Goal: Task Accomplishment & Management: Manage account settings

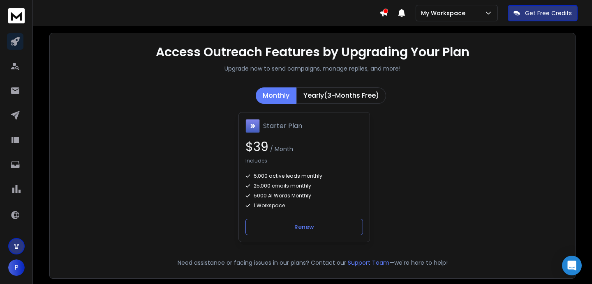
click at [334, 179] on div "5,000 active leads monthly" at bounding box center [304, 176] width 118 height 7
click at [288, 201] on ul "5,000 active leads monthly 25,000 emails monthly 5000 AI Words Monthly 1 Worksp…" at bounding box center [304, 189] width 118 height 39
click at [395, 67] on p "Upgrade now to send campaigns, manage replies, and more!" at bounding box center [312, 69] width 176 height 8
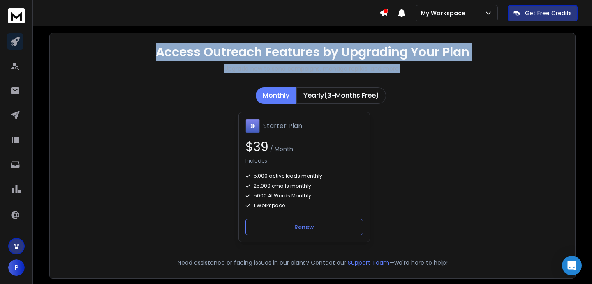
drag, startPoint x: 404, startPoint y: 68, endPoint x: 147, endPoint y: 51, distance: 257.9
click at [147, 51] on div "Access Outreach Features by Upgrading Your Plan Upgrade now to send campaigns, …" at bounding box center [312, 59] width 502 height 28
click at [174, 51] on h1 "Access Outreach Features by Upgrading Your Plan" at bounding box center [313, 52] width 314 height 15
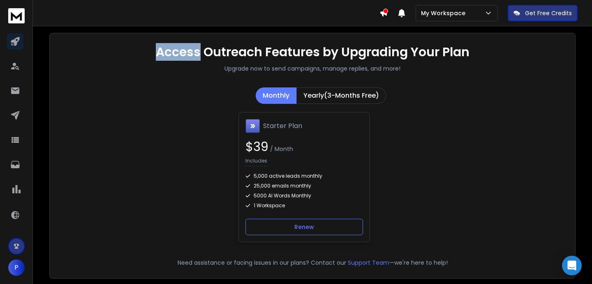
click at [174, 51] on h1 "Access Outreach Features by Upgrading Your Plan" at bounding box center [313, 52] width 314 height 15
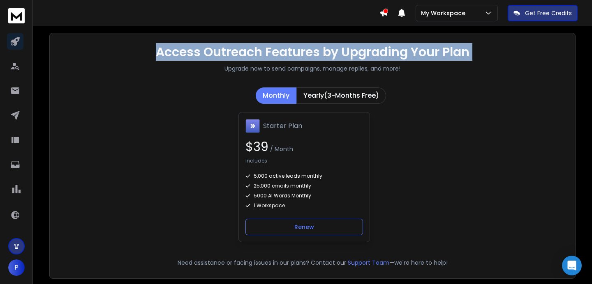
click at [174, 51] on h1 "Access Outreach Features by Upgrading Your Plan" at bounding box center [313, 52] width 314 height 15
click at [185, 50] on h1 "Access Outreach Features by Upgrading Your Plan" at bounding box center [313, 52] width 314 height 15
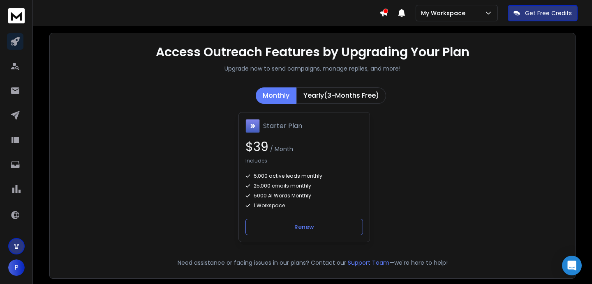
click at [195, 49] on h1 "Access Outreach Features by Upgrading Your Plan" at bounding box center [313, 52] width 314 height 15
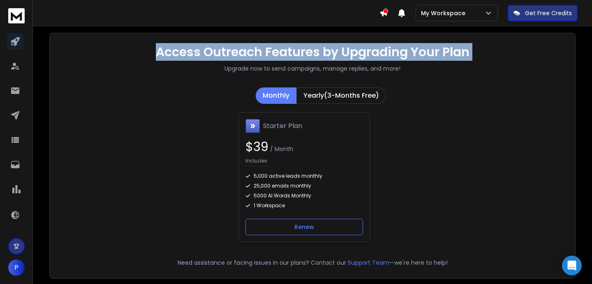
click at [195, 49] on h1 "Access Outreach Features by Upgrading Your Plan" at bounding box center [313, 52] width 314 height 15
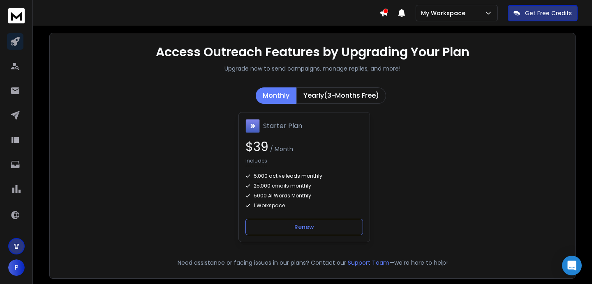
click at [350, 74] on div "Access Outreach Features by Upgrading Your Plan Upgrade now to send campaigns, …" at bounding box center [312, 156] width 502 height 222
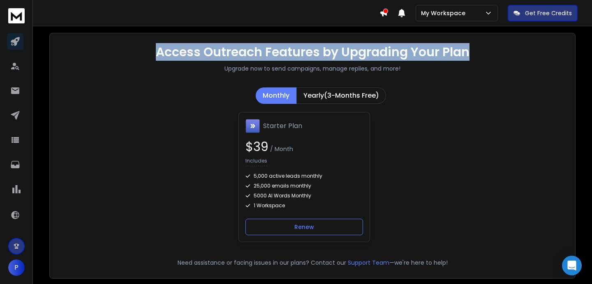
drag, startPoint x: 412, startPoint y: 71, endPoint x: 158, endPoint y: 51, distance: 254.8
click at [158, 51] on div "Access Outreach Features by Upgrading Your Plan Upgrade now to send campaigns, …" at bounding box center [312, 59] width 502 height 28
click at [158, 50] on h1 "Access Outreach Features by Upgrading Your Plan" at bounding box center [313, 52] width 314 height 15
